Goal: Task Accomplishment & Management: Manage account settings

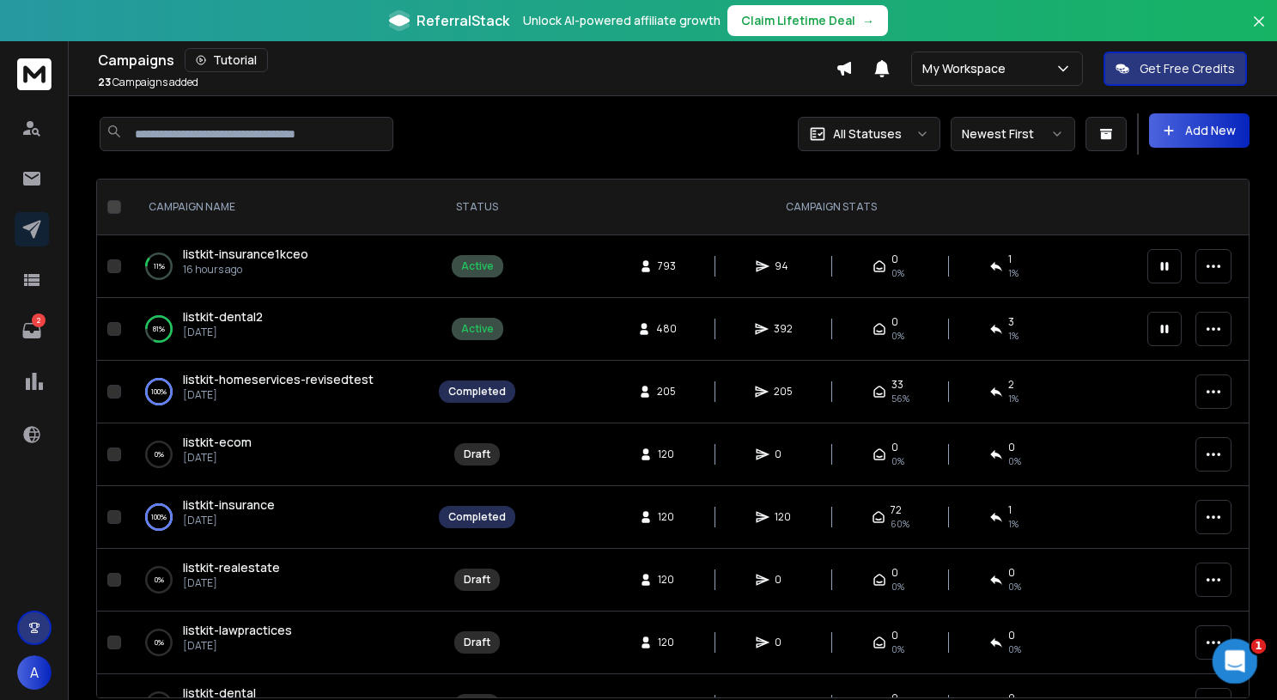
click at [1237, 661] on icon "Open Intercom Messenger" at bounding box center [1232, 659] width 28 height 28
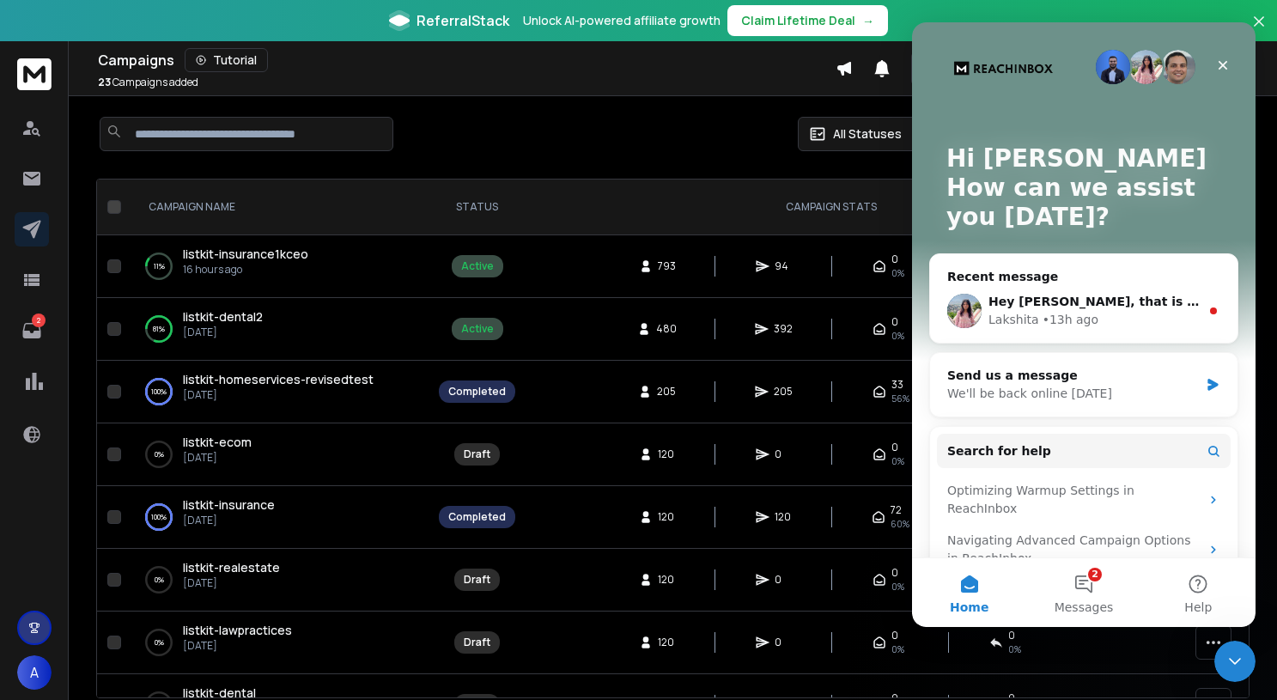
click at [677, 106] on div "Campaigns 23 Campaigns Added All Statuses Newest First Add New CAMPAIGN NAME ST…" at bounding box center [673, 463] width 1208 height 734
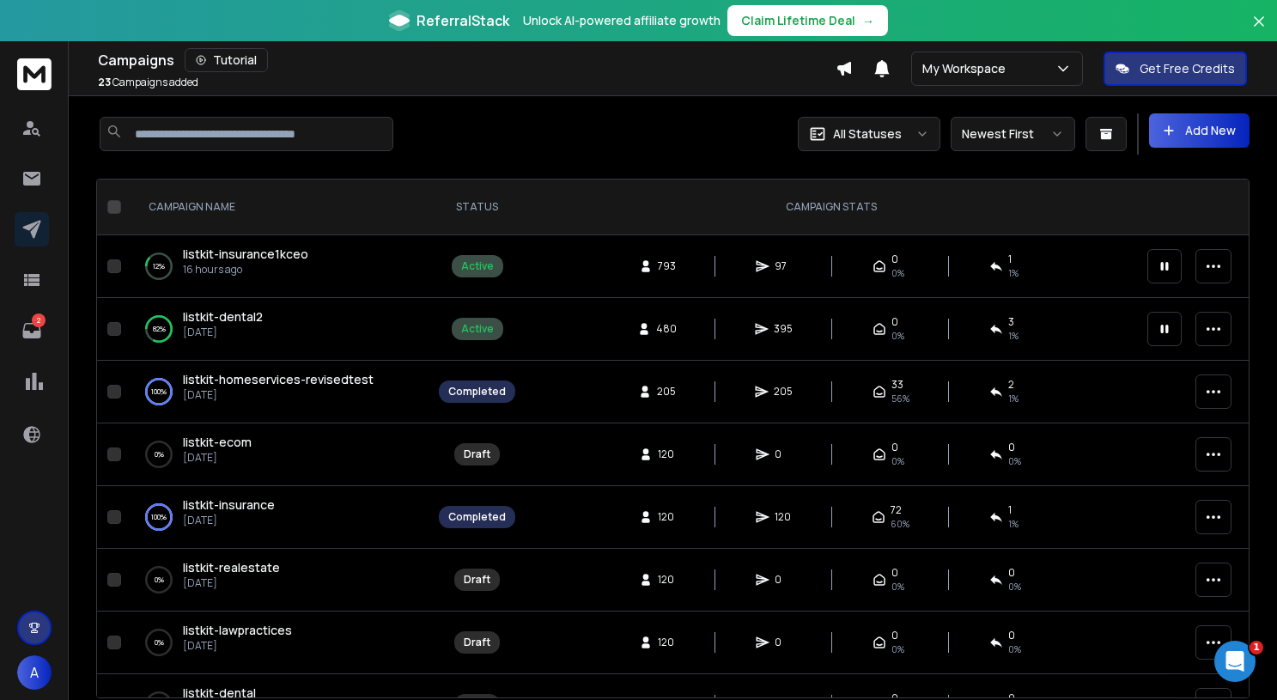
click at [240, 315] on span "listkit-dental2" at bounding box center [223, 316] width 80 height 16
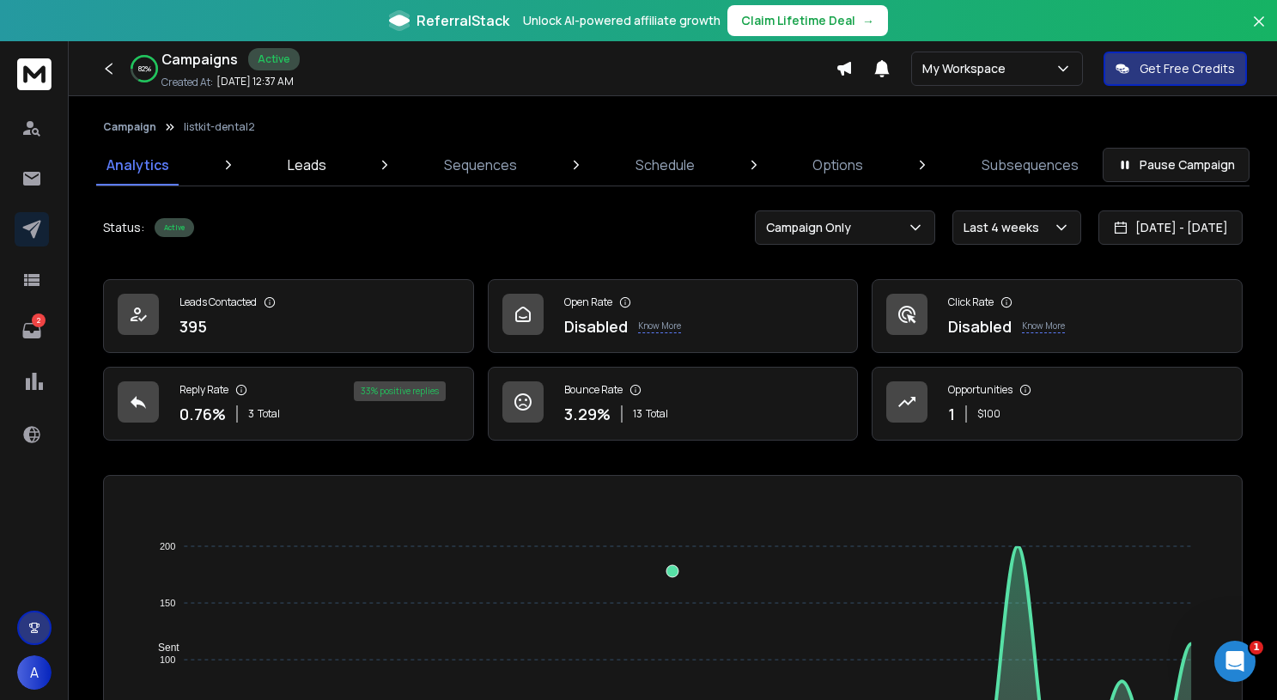
click at [307, 160] on p "Leads" at bounding box center [307, 165] width 39 height 21
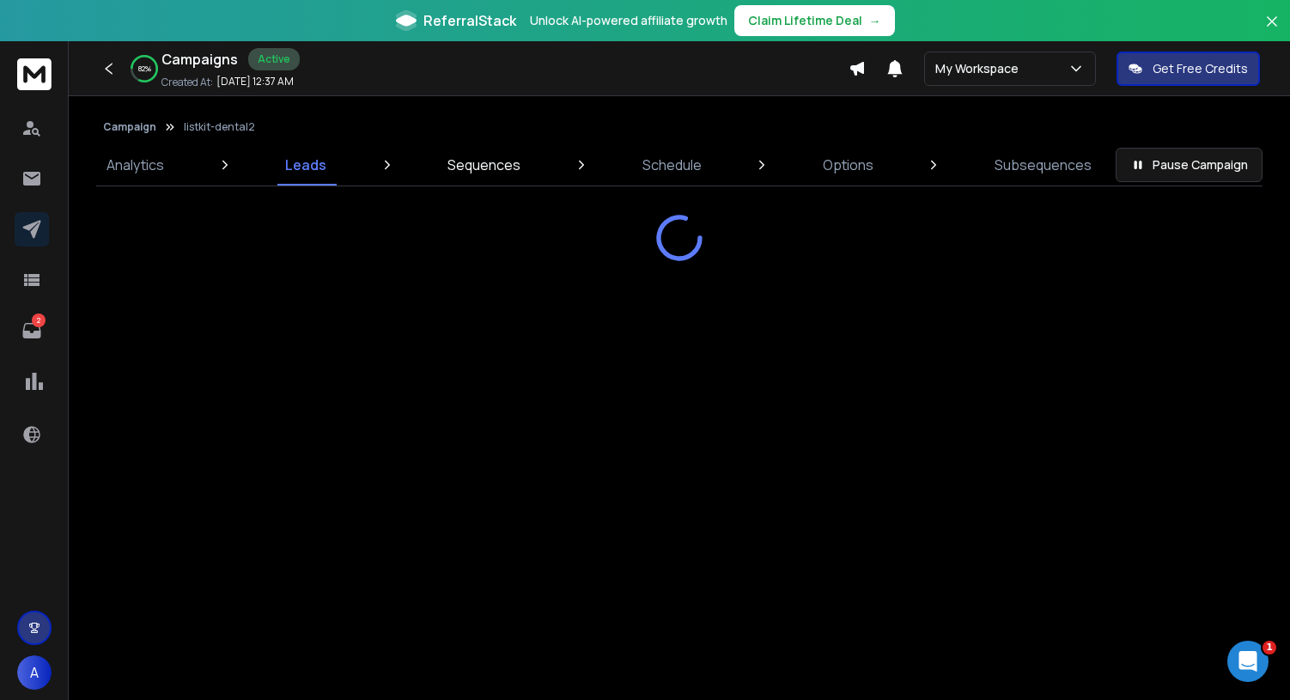
click at [486, 173] on p "Sequences" at bounding box center [483, 165] width 73 height 21
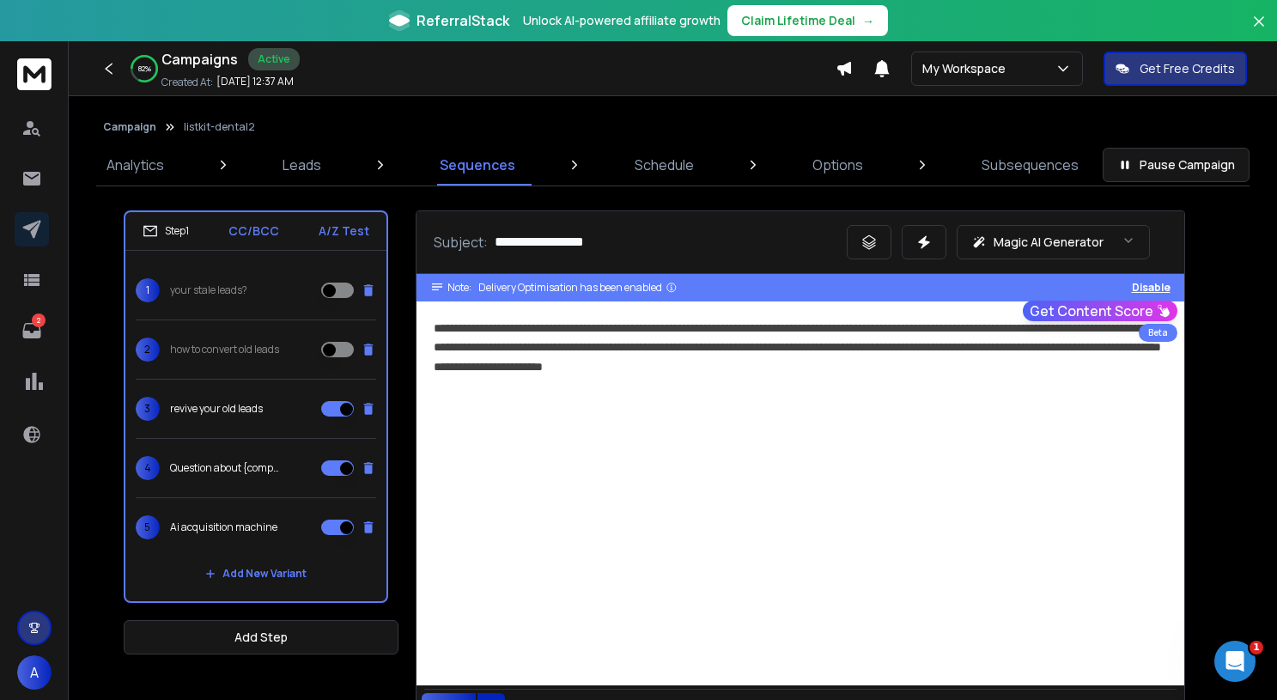
click at [224, 407] on p "revive your old leads" at bounding box center [216, 409] width 93 height 14
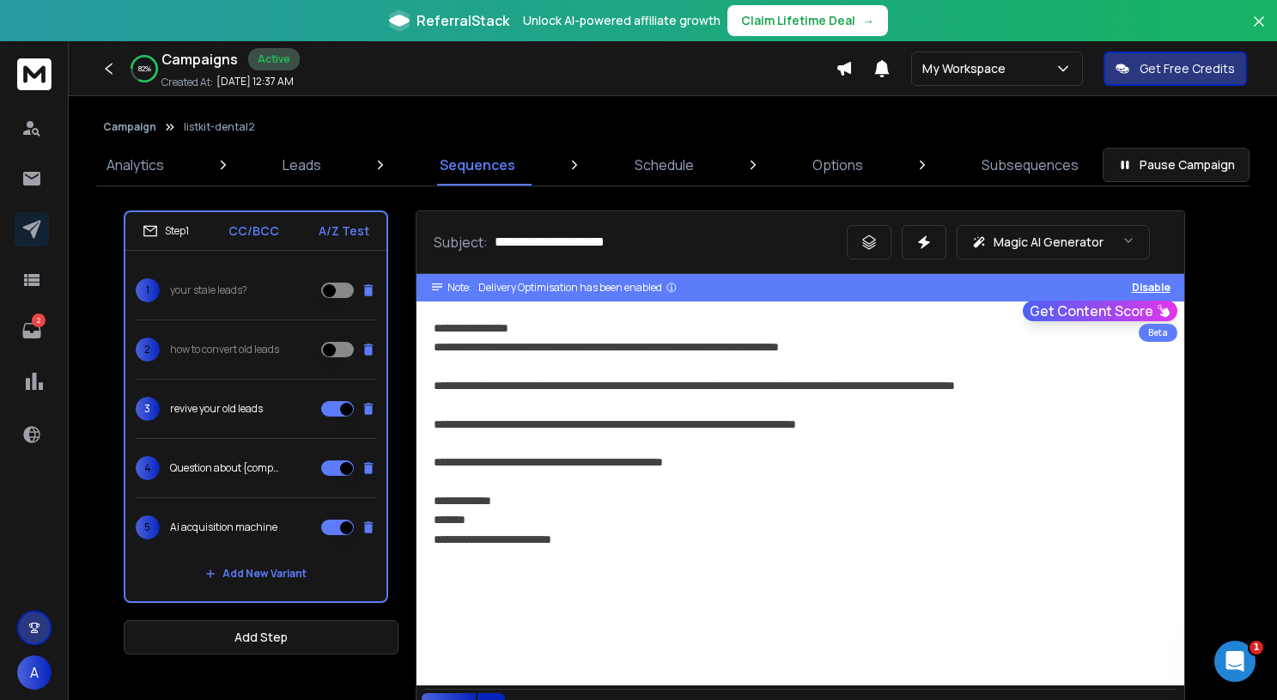
click at [582, 345] on div "**********" at bounding box center [800, 346] width 733 height 19
click at [554, 350] on div "**********" at bounding box center [800, 346] width 733 height 19
click at [256, 474] on p "Question about {company}" at bounding box center [225, 468] width 110 height 14
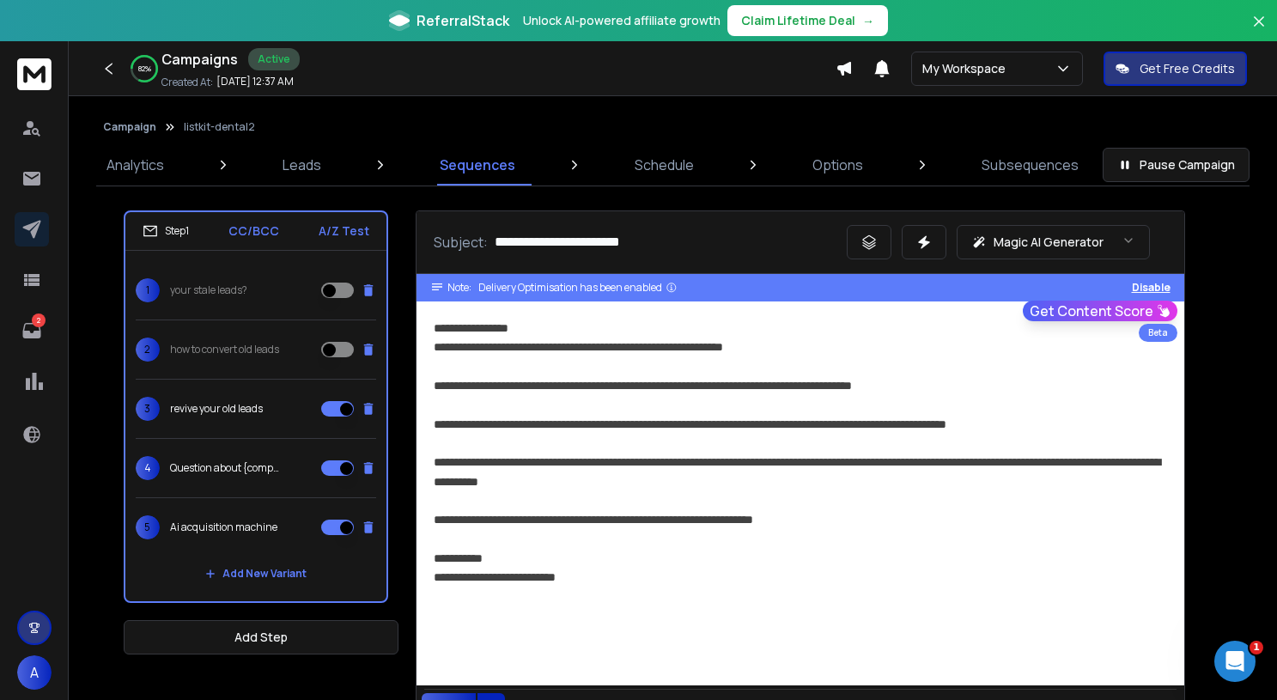
click at [331, 470] on button "button" at bounding box center [337, 467] width 33 height 15
click at [233, 525] on p "Ai acquisition machine" at bounding box center [223, 527] width 107 height 14
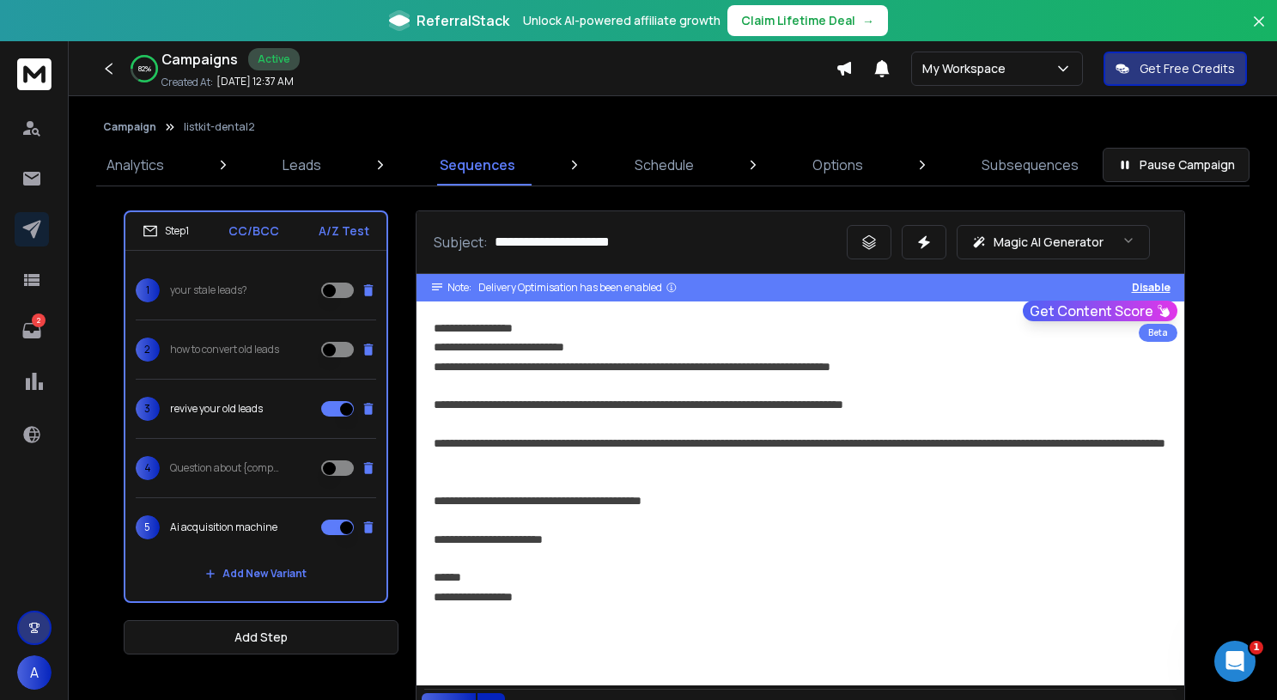
scroll to position [59, 0]
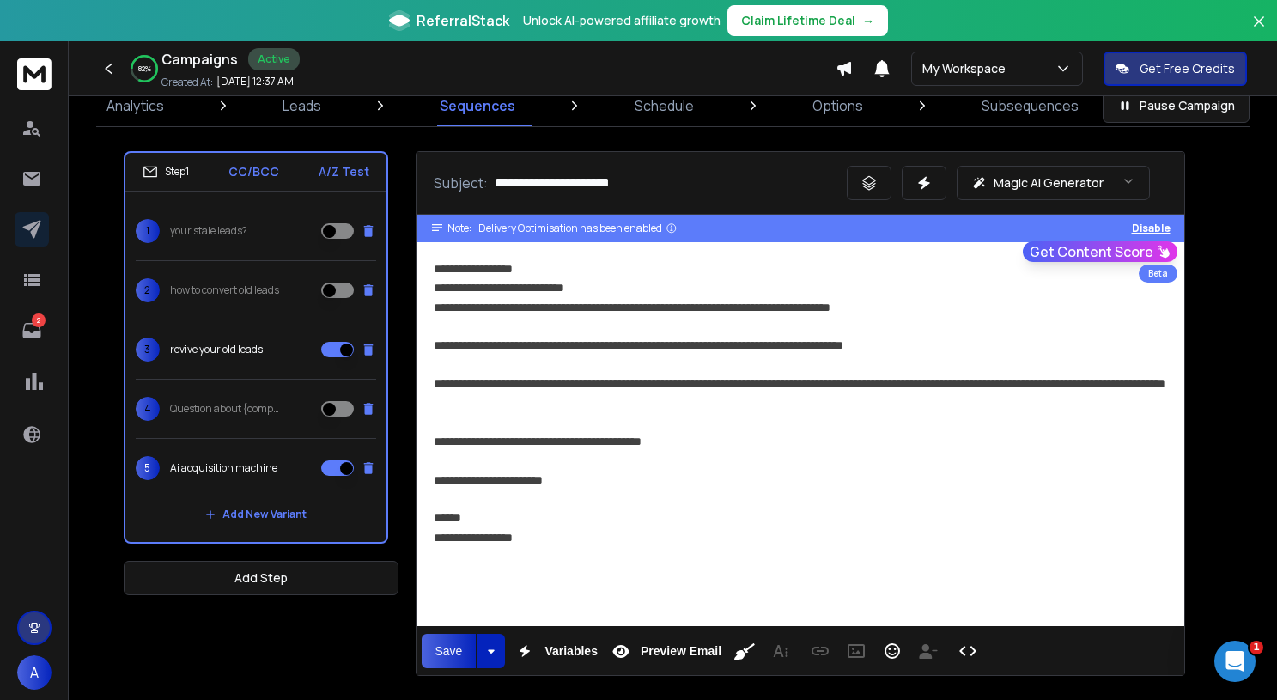
click at [329, 463] on button "button" at bounding box center [337, 467] width 33 height 15
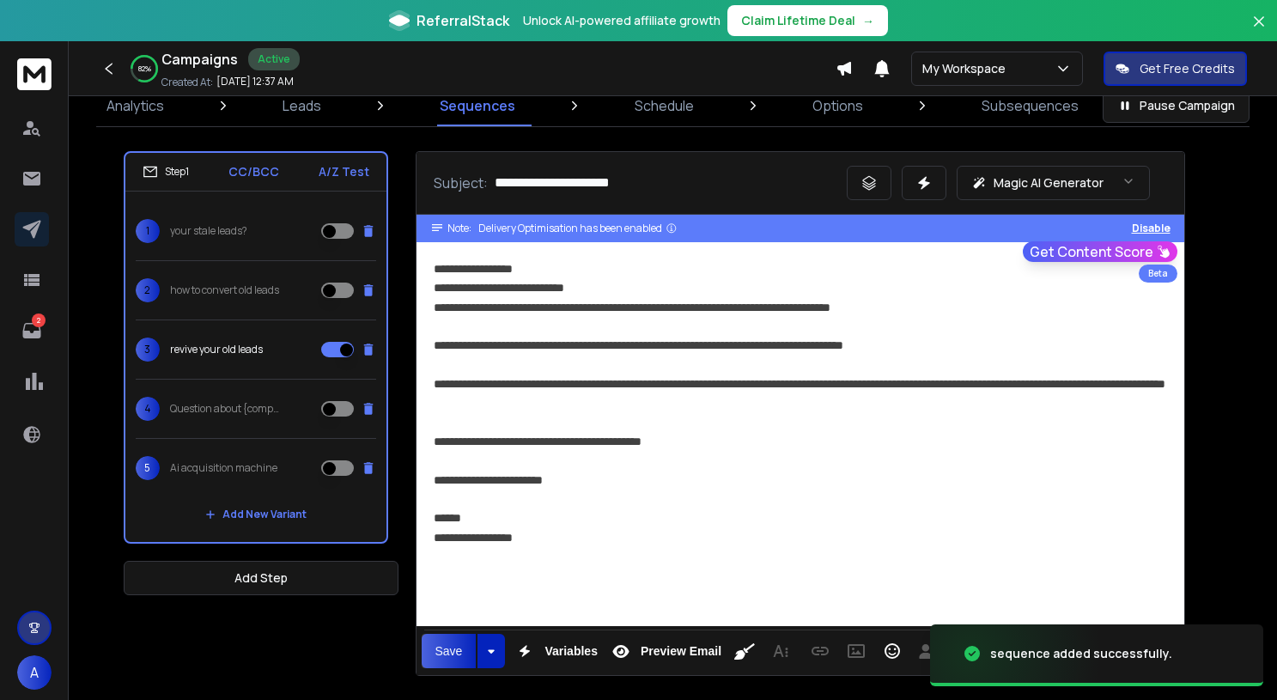
click at [226, 350] on p "revive your old leads" at bounding box center [216, 350] width 93 height 14
type input "**********"
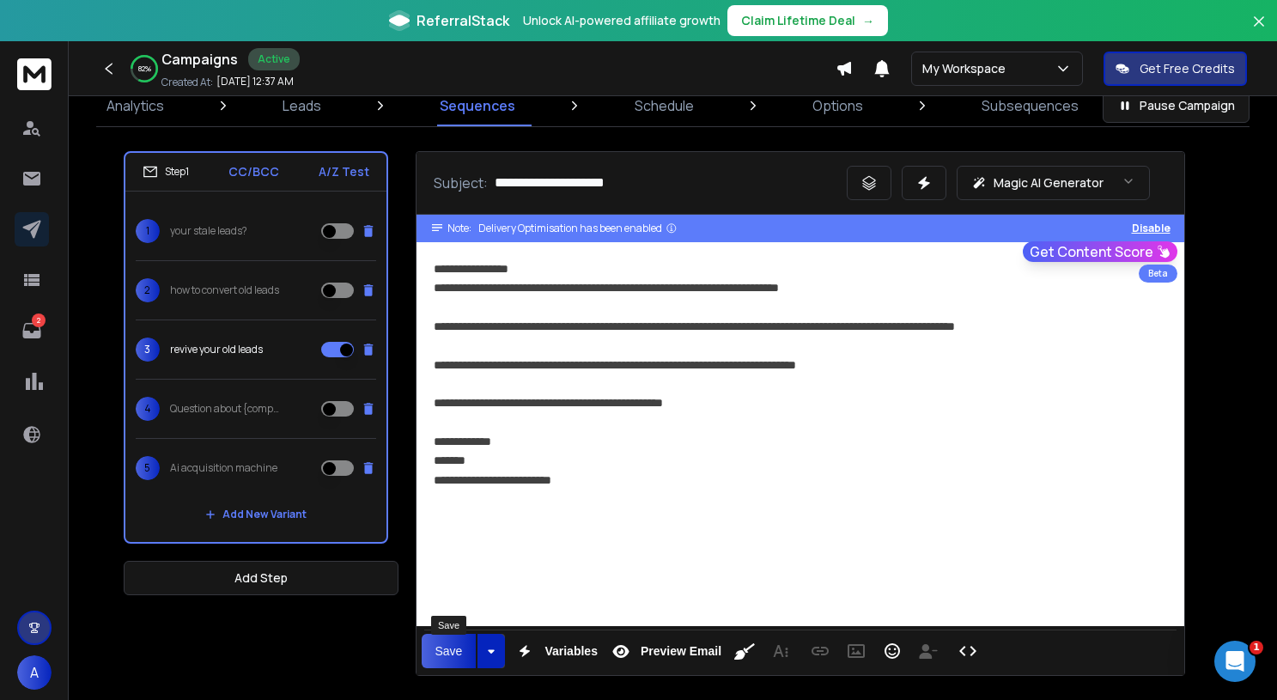
click at [446, 650] on div "Save Save Save as Template Variables Insert Variable Preview Email Preview Emai…" at bounding box center [609, 650] width 379 height 41
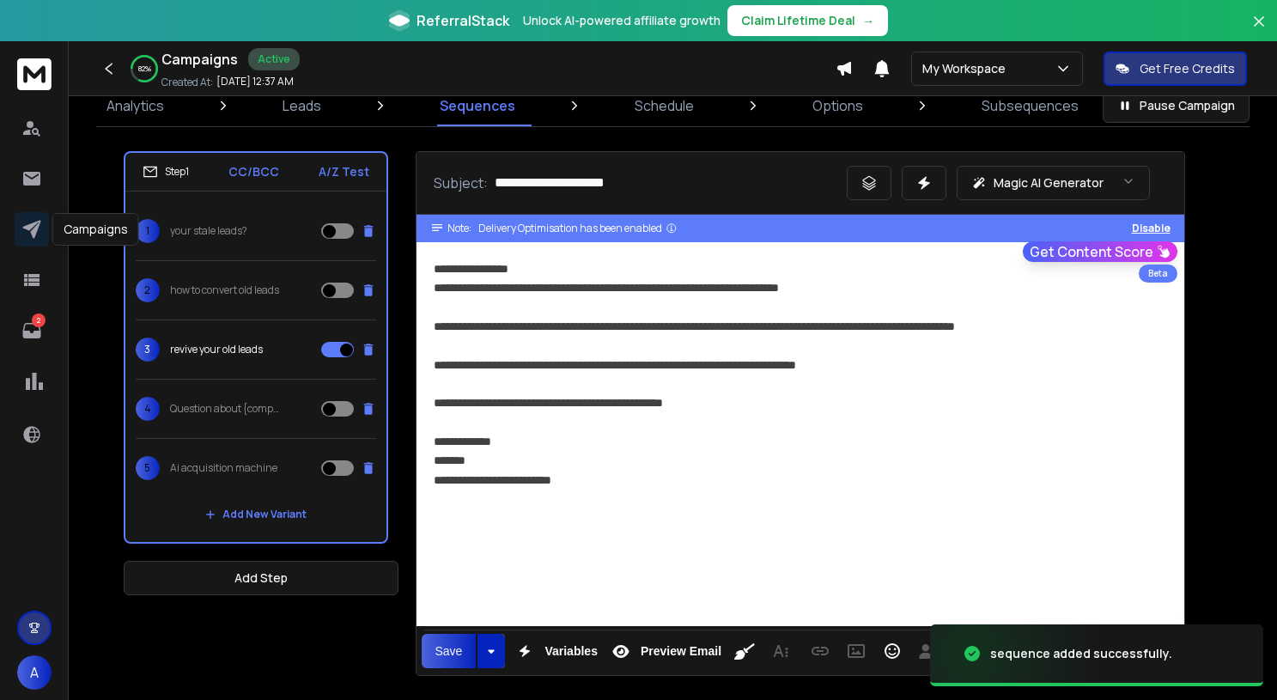
click at [38, 231] on icon at bounding box center [31, 229] width 21 height 21
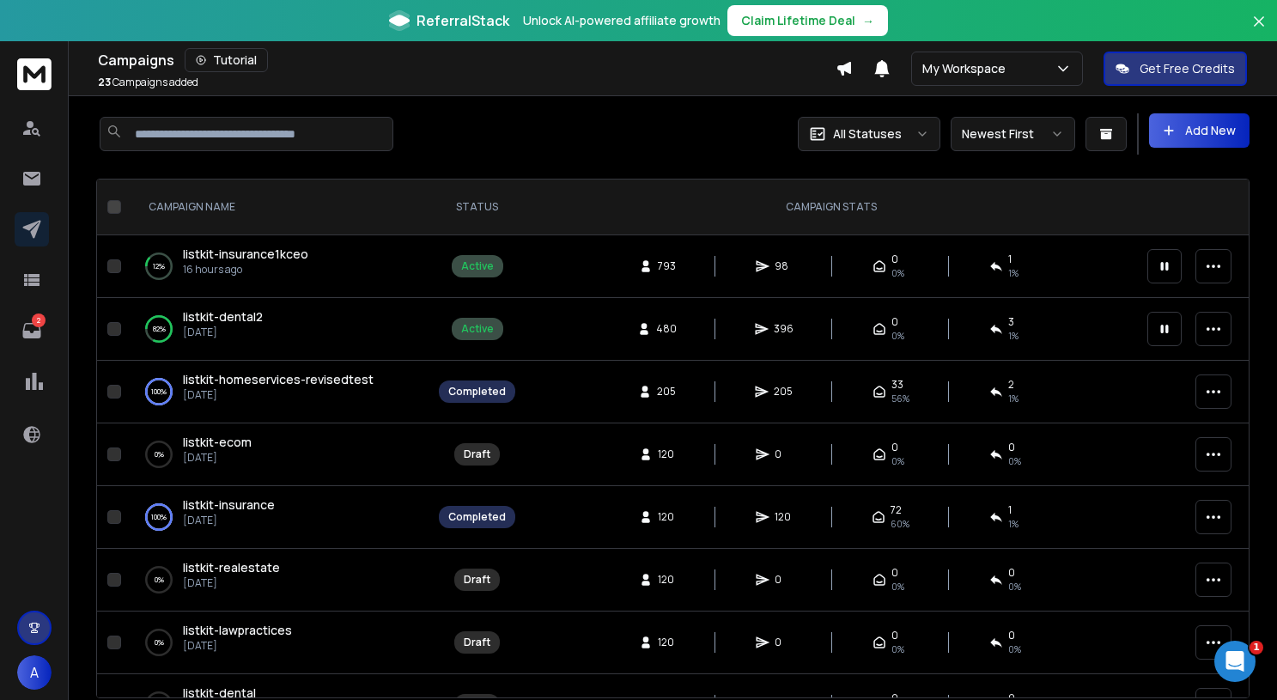
click at [281, 258] on span "listkit-insurance1kceo" at bounding box center [245, 254] width 125 height 16
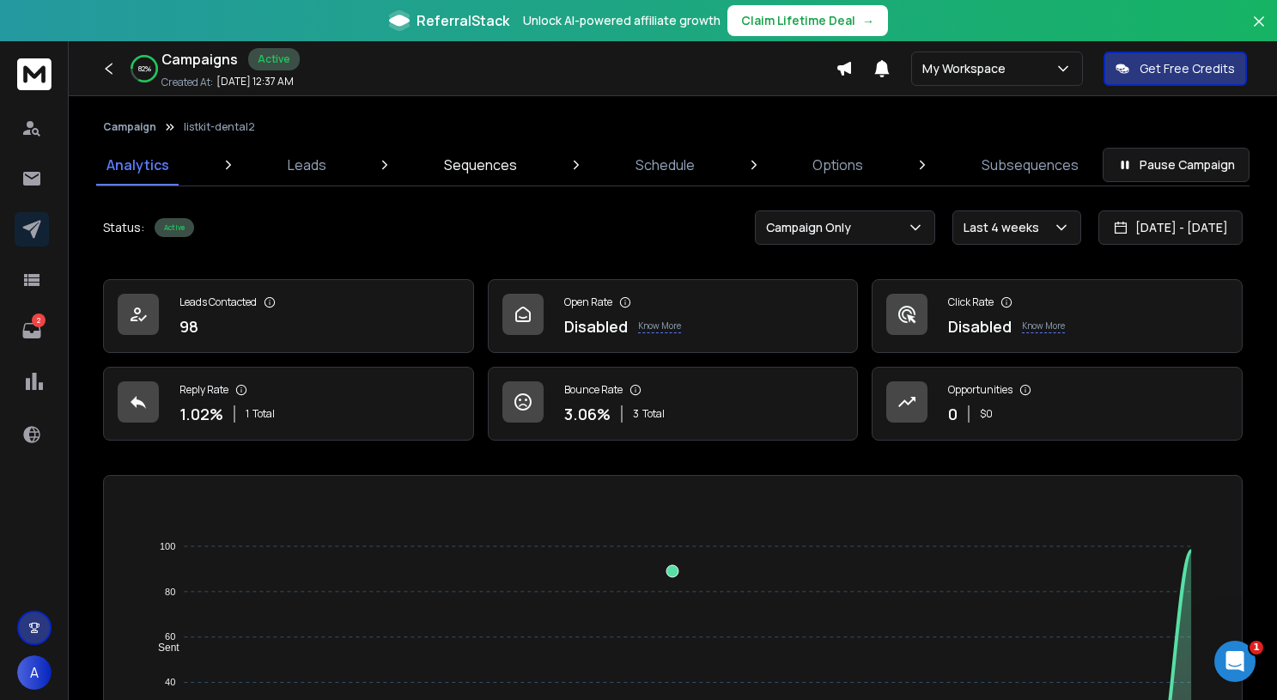
click at [458, 166] on p "Sequences" at bounding box center [480, 165] width 73 height 21
